Goal: Communication & Community: Answer question/provide support

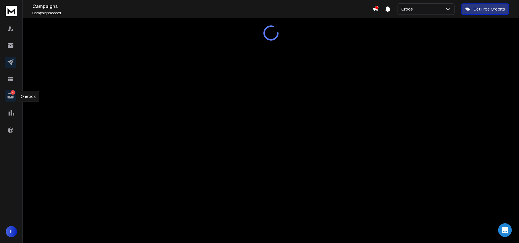
drag, startPoint x: 0, startPoint y: 0, endPoint x: 9, endPoint y: 99, distance: 99.1
click at [9, 99] on icon at bounding box center [10, 95] width 6 height 5
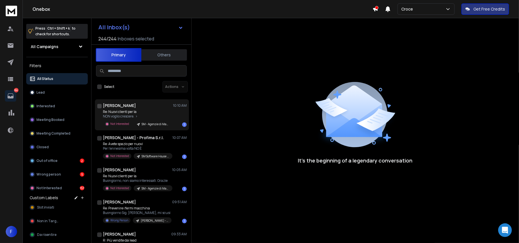
click at [156, 120] on div "Re: Nuovi clienti per la NON voglio crescere. ￼ > Not Interested SM - Agenzie d…" at bounding box center [138, 118] width 70 height 17
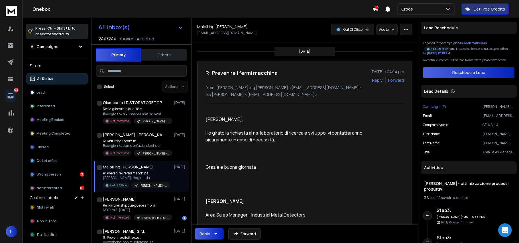
scroll to position [390, 0]
click at [344, 31] on p "Out Of Office" at bounding box center [352, 29] width 19 height 5
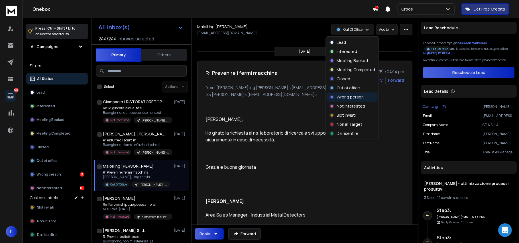
click at [352, 96] on p "Wrong person" at bounding box center [350, 97] width 27 height 6
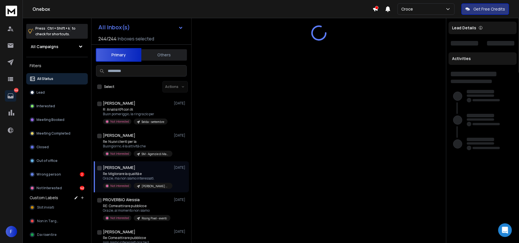
scroll to position [648, 0]
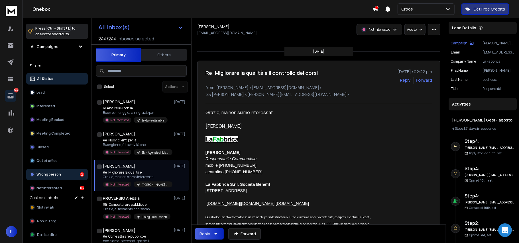
click at [56, 176] on p "Wrong person" at bounding box center [48, 174] width 25 height 5
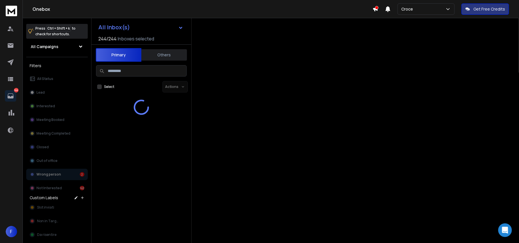
scroll to position [0, 0]
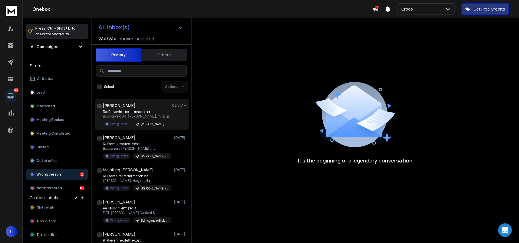
click at [175, 113] on div "Re: Prevenire i fermi macchina Buongiorno Sig. Morlotti, mi scusi Wrong Person …" at bounding box center [145, 118] width 84 height 17
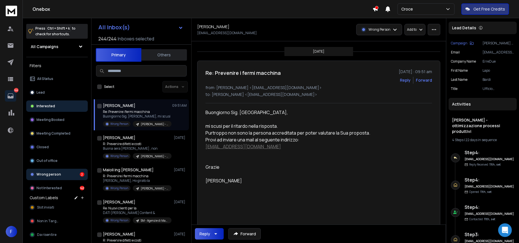
click at [61, 110] on button "Interested" at bounding box center [57, 106] width 62 height 11
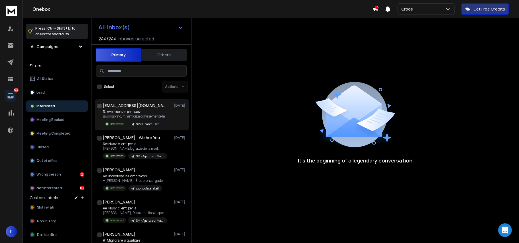
click at [172, 120] on div "R: Avete spazio per nuovi Buongiorno, mi anticipa cortesemente la Interested SM…" at bounding box center [145, 118] width 84 height 17
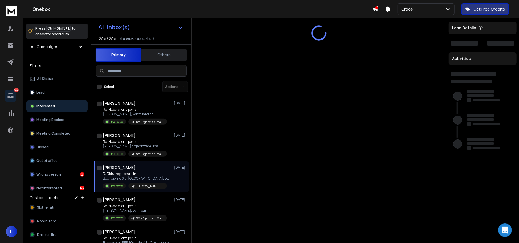
scroll to position [197, 0]
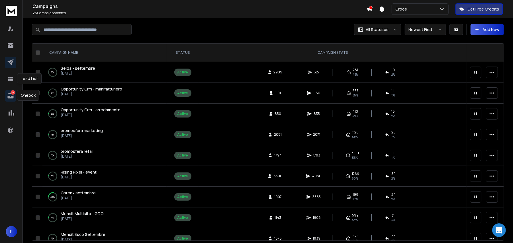
click at [10, 94] on icon at bounding box center [10, 96] width 7 height 7
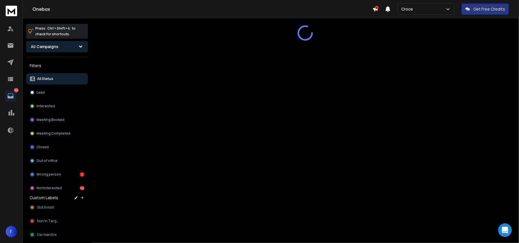
click at [76, 49] on button "All Campaigns" at bounding box center [57, 46] width 62 height 11
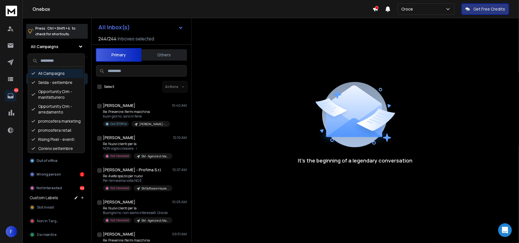
click at [63, 74] on div "All Campaigns" at bounding box center [56, 73] width 54 height 9
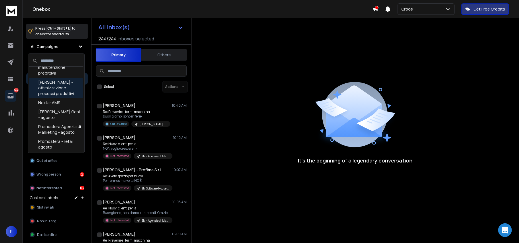
click at [72, 98] on div "[PERSON_NAME] - ottimizzazione processi produttivi" at bounding box center [56, 88] width 54 height 21
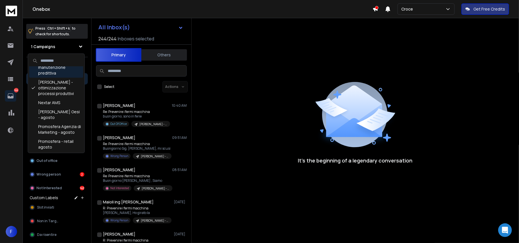
click at [65, 78] on div "[PERSON_NAME] - manutenzione predittiva" at bounding box center [56, 67] width 54 height 21
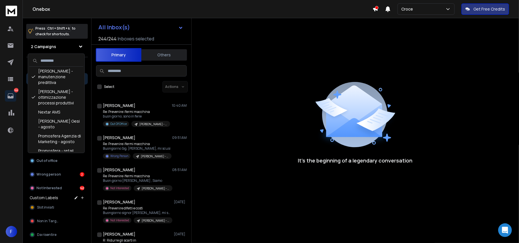
scroll to position [162, 0]
click at [276, 180] on div "It’s the beginning of a legendary conversation" at bounding box center [355, 121] width 327 height 207
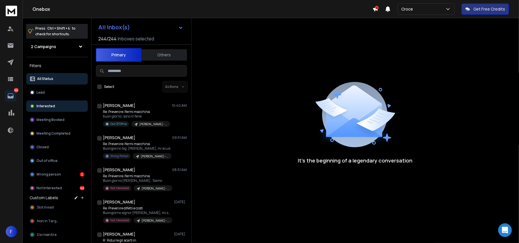
click at [62, 109] on button "Interested" at bounding box center [57, 106] width 62 height 11
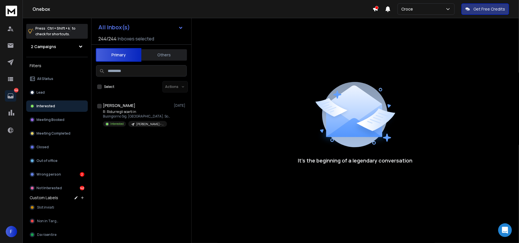
click at [60, 212] on button "Slot inviati" at bounding box center [57, 207] width 62 height 11
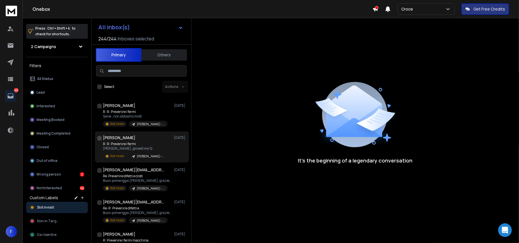
click at [178, 153] on div "R: R: Prevenire i fermi Buongiorno Paolo, giovedì ore 12. Slot Inviati Cortis -…" at bounding box center [145, 150] width 84 height 17
click at [153, 143] on p "R: R: Prevenire i fermi" at bounding box center [135, 144] width 65 height 5
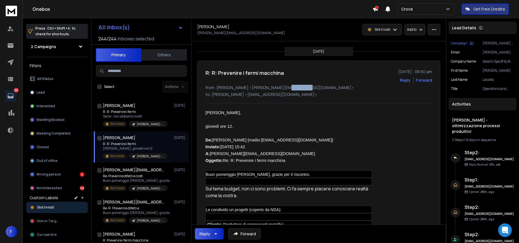
drag, startPoint x: 273, startPoint y: 89, endPoint x: 289, endPoint y: 87, distance: 16.1
click at [289, 87] on p "from: Danilo Lacaita <danilo.lacaita@salami.it>" at bounding box center [319, 88] width 227 height 6
copy p "salami.it"
click at [206, 234] on div "Reply" at bounding box center [205, 234] width 11 height 6
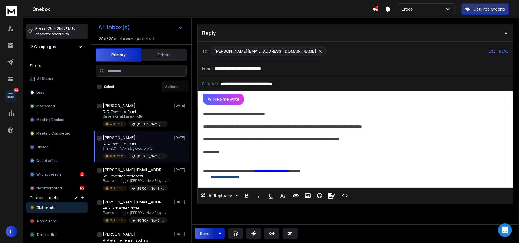
click at [204, 140] on div "**********" at bounding box center [351, 139] width 297 height 6
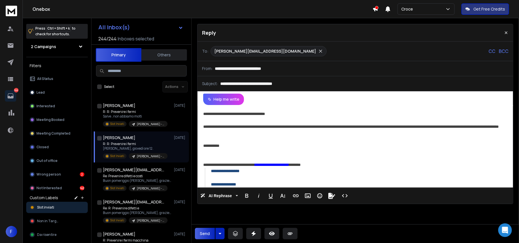
click at [281, 135] on div "**********" at bounding box center [351, 130] width 297 height 13
click at [247, 143] on div "**********" at bounding box center [351, 146] width 297 height 6
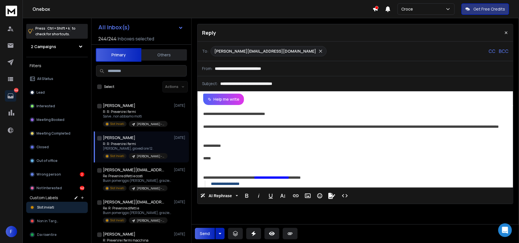
click at [211, 152] on div at bounding box center [355, 152] width 304 height 6
click at [234, 148] on div "**********" at bounding box center [351, 146] width 297 height 6
click at [212, 176] on div at bounding box center [355, 177] width 304 height 6
click at [206, 234] on button "Send" at bounding box center [205, 233] width 20 height 11
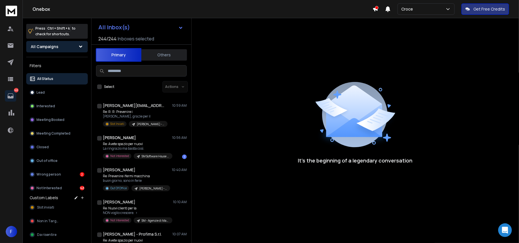
click at [56, 47] on h1 "All Campaigns" at bounding box center [45, 47] width 28 height 6
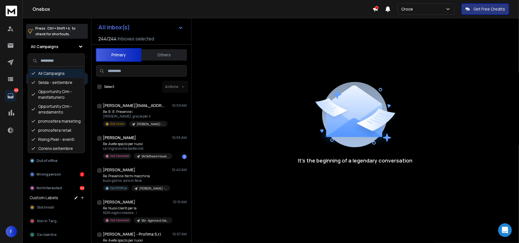
click at [72, 74] on div "All Campaigns" at bounding box center [56, 73] width 54 height 9
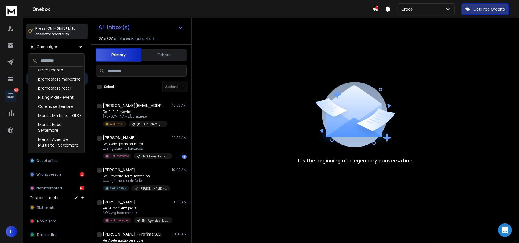
scroll to position [40, 0]
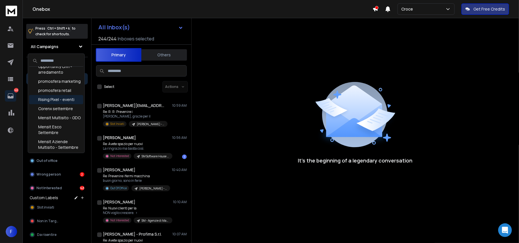
click at [67, 99] on div "Rising Pixel - eventi" at bounding box center [56, 99] width 54 height 9
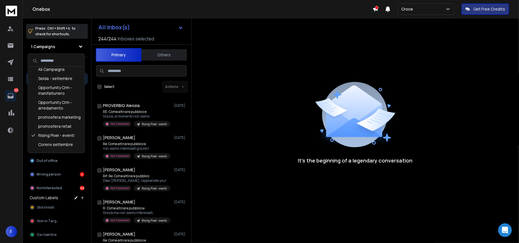
scroll to position [0, 0]
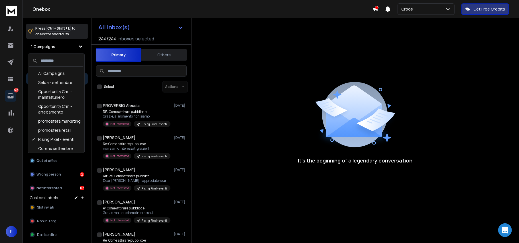
click at [206, 175] on div "It’s the beginning of a legendary conversation" at bounding box center [355, 121] width 327 height 207
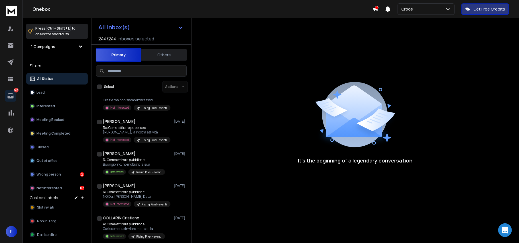
scroll to position [112, 0]
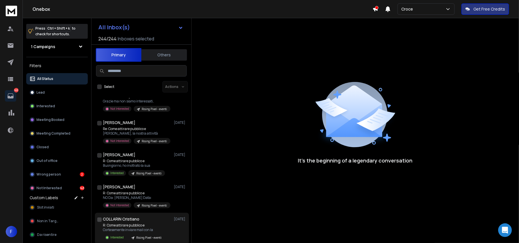
click at [142, 223] on div "COLLARIN Cristiano 02 Sep R: Come attirare pubblico e Cortesemente inviare mail…" at bounding box center [145, 229] width 84 height 24
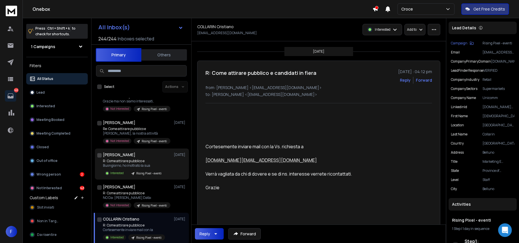
click at [179, 176] on div "R: Come attirare pubblico e Buongiorno, ho inoltrato la sua Interested Rising P…" at bounding box center [145, 167] width 84 height 17
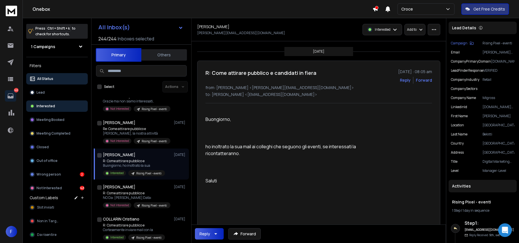
click at [52, 107] on p "Interested" at bounding box center [45, 106] width 19 height 5
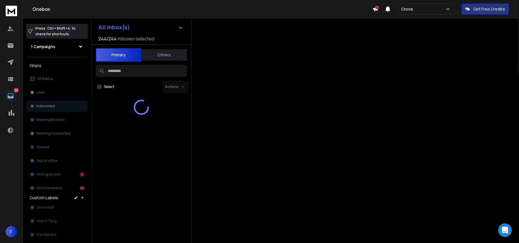
scroll to position [0, 0]
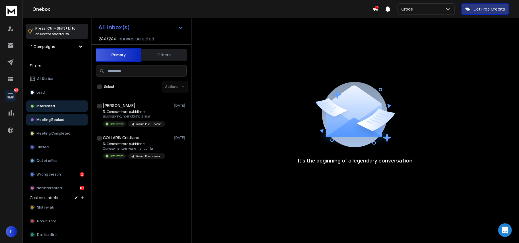
click at [59, 125] on button "Meeting Booked" at bounding box center [57, 119] width 62 height 11
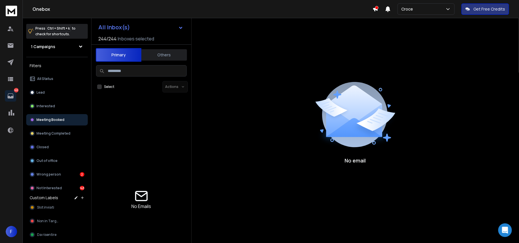
click at [57, 99] on div "All Status Lead Interested Meeting Booked Meeting Completed Closed Out of offic…" at bounding box center [57, 133] width 62 height 121
click at [57, 94] on button "Lead" at bounding box center [57, 92] width 62 height 11
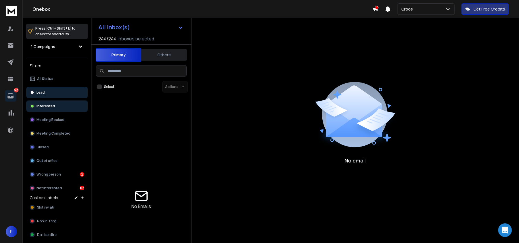
click at [66, 103] on button "Interested" at bounding box center [57, 106] width 62 height 11
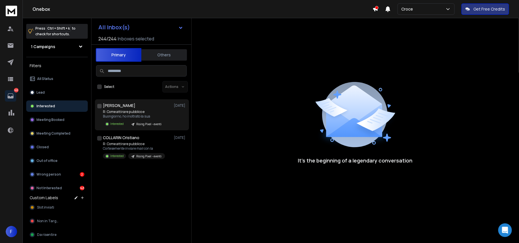
click at [131, 126] on div "Rising Pixel - eventi" at bounding box center [146, 124] width 37 height 6
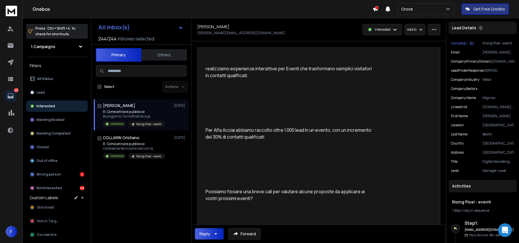
scroll to position [541, 0]
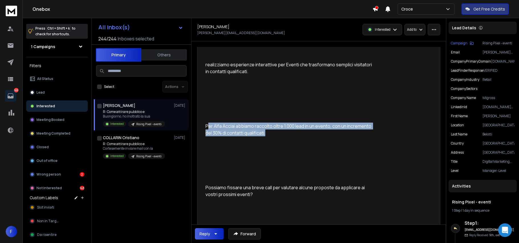
drag, startPoint x: 300, startPoint y: 133, endPoint x: 210, endPoint y: 128, distance: 90.5
click at [210, 128] on p "Per Alfa Acciai abbiamo raccolto oltre 1.000 lead in un evento, con un incremen…" at bounding box center [289, 130] width 166 height 14
click at [300, 129] on p "Per Alfa Acciai abbiamo raccolto oltre 1.000 lead in un evento, con un incremen…" at bounding box center [289, 130] width 166 height 14
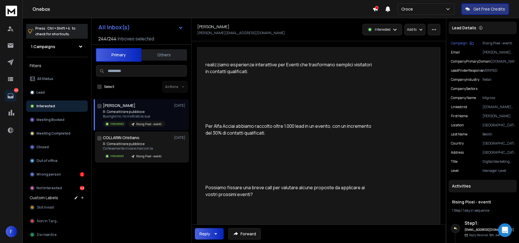
click at [183, 152] on div "R: Come attirare pubblico e Cortesemente inviare mail con la Interested Rising …" at bounding box center [145, 150] width 84 height 17
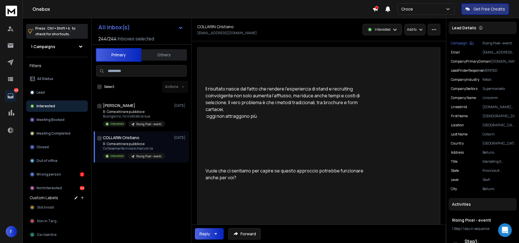
scroll to position [436, 0]
click at [49, 50] on button "1 Campaigns" at bounding box center [57, 46] width 62 height 11
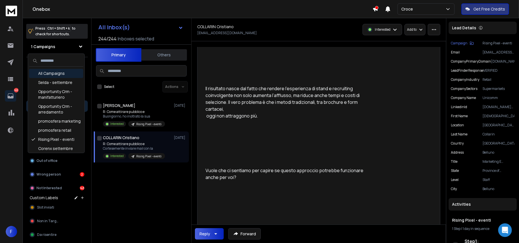
click at [54, 75] on div "All Campaigns" at bounding box center [56, 73] width 54 height 9
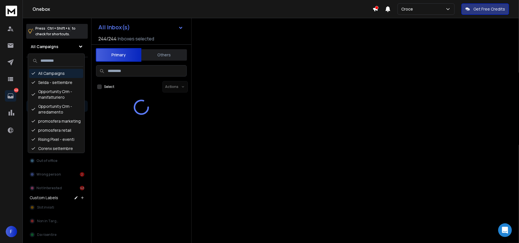
scroll to position [0, 0]
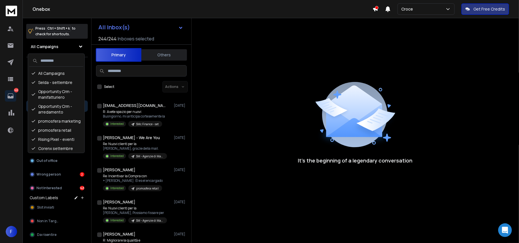
click at [244, 164] on div "It’s the beginning of a legendary conversation" at bounding box center [355, 121] width 327 height 207
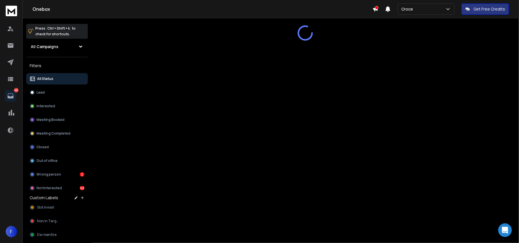
click at [68, 209] on button "Slot inviati" at bounding box center [57, 207] width 62 height 11
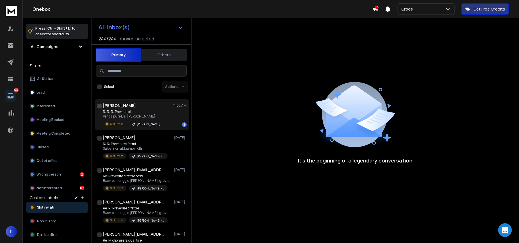
click at [178, 114] on div "R: R: R: Prevenire i Venga pure Da: Paolo Morlotti Slot Inviati Cortis - ottimi…" at bounding box center [145, 118] width 84 height 17
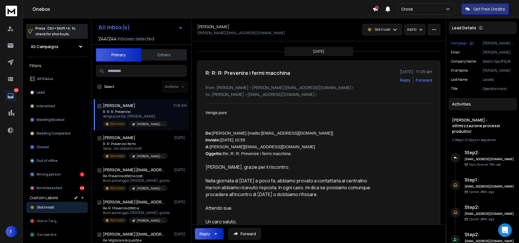
click at [208, 230] on button "Reply" at bounding box center [209, 234] width 29 height 11
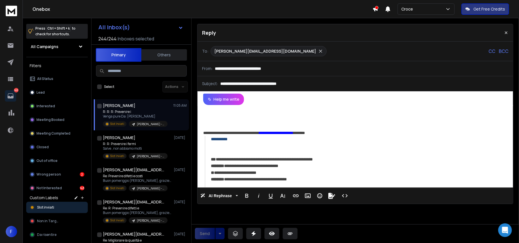
click at [238, 50] on p "[PERSON_NAME][EMAIL_ADDRESS][DOMAIN_NAME]" at bounding box center [265, 51] width 102 height 6
copy p
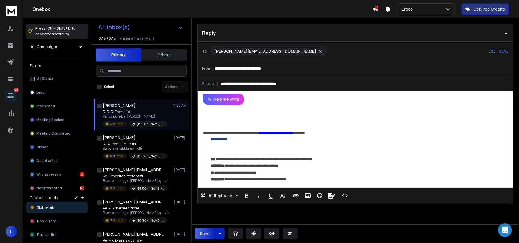
click at [223, 117] on div at bounding box center [355, 120] width 304 height 6
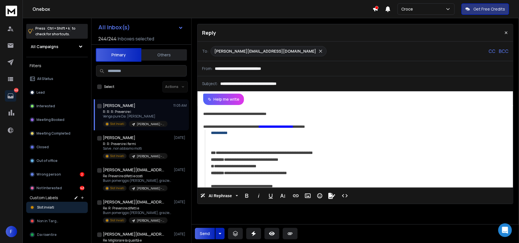
click at [245, 115] on div "**********" at bounding box center [351, 114] width 297 height 6
click at [288, 112] on div "**********" at bounding box center [351, 114] width 297 height 6
click at [248, 114] on div "**********" at bounding box center [351, 114] width 297 height 6
click at [288, 114] on div "**********" at bounding box center [351, 114] width 297 height 6
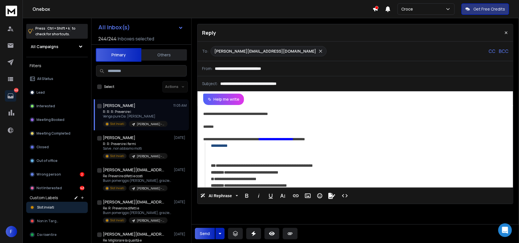
click at [207, 233] on button "Send" at bounding box center [205, 233] width 20 height 11
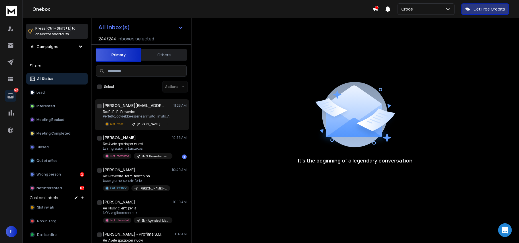
click at [170, 119] on p "Perfetto, dovrebbe esserle arrivato l'invito. A" at bounding box center [136, 116] width 67 height 5
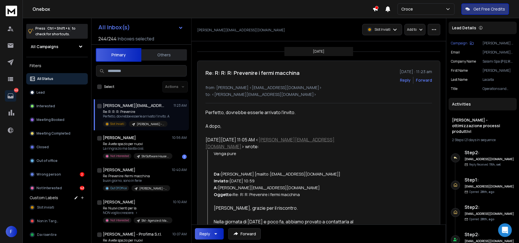
click at [385, 32] on div "Slot Inviati" at bounding box center [382, 29] width 39 height 11
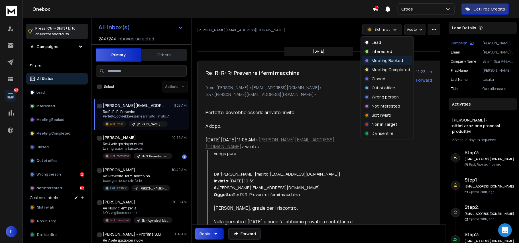
click at [386, 58] on p "Meeting Booked" at bounding box center [387, 61] width 31 height 6
